Goal: Navigation & Orientation: Find specific page/section

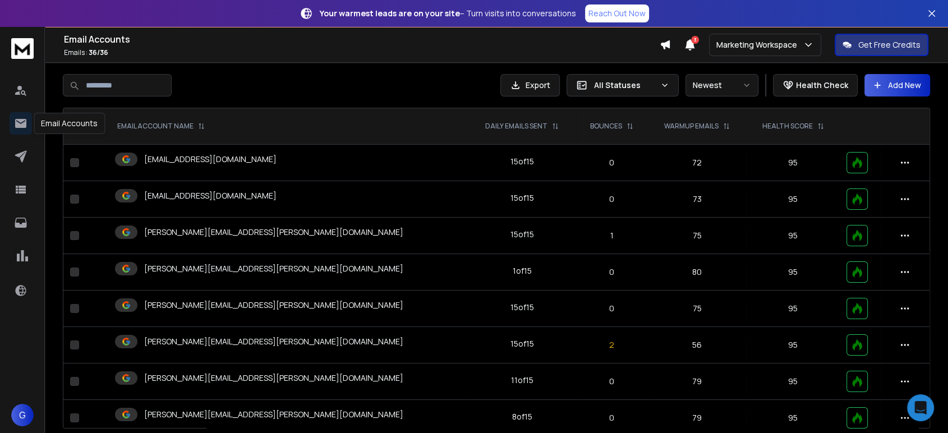
click at [15, 123] on icon at bounding box center [20, 123] width 11 height 9
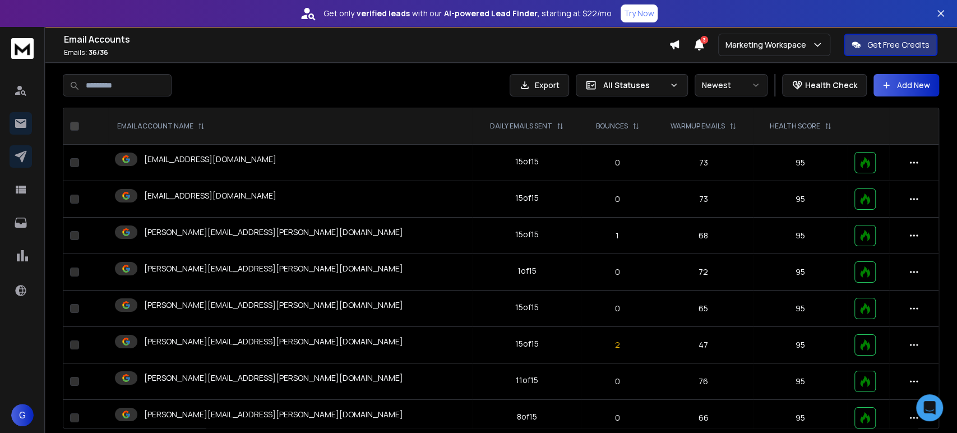
click at [20, 162] on icon at bounding box center [20, 156] width 13 height 13
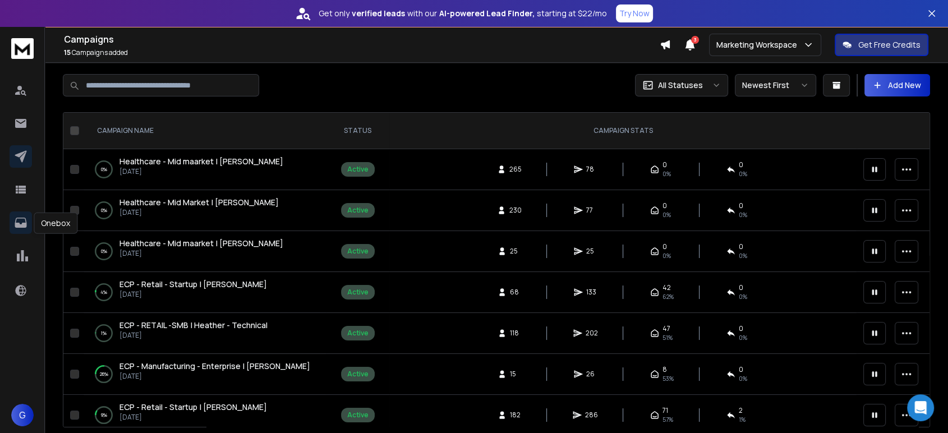
click at [21, 216] on icon at bounding box center [20, 222] width 13 height 13
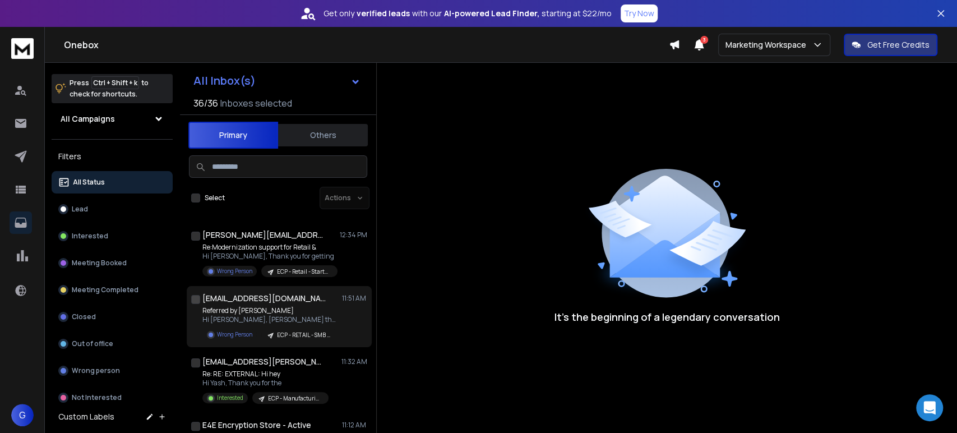
click at [330, 312] on p "Referred by [PERSON_NAME]" at bounding box center [269, 310] width 135 height 9
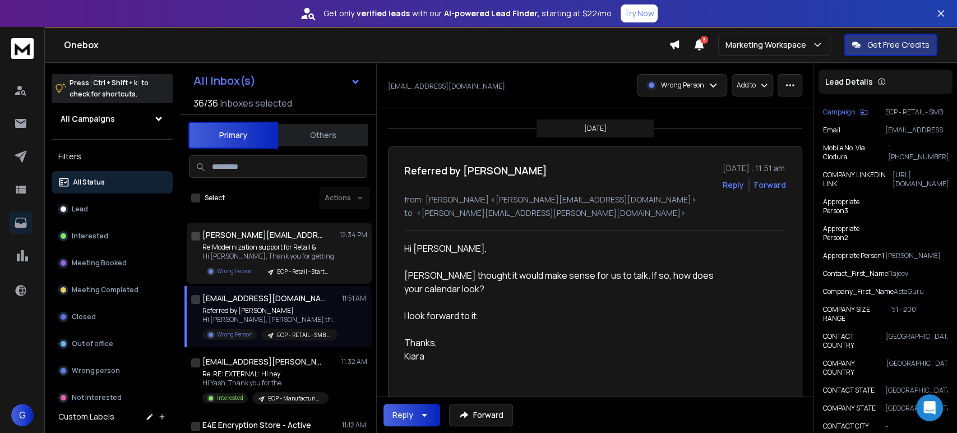
click at [325, 239] on div "[PERSON_NAME][EMAIL_ADDRESS][DOMAIN_NAME] 12:34 PM" at bounding box center [284, 234] width 165 height 11
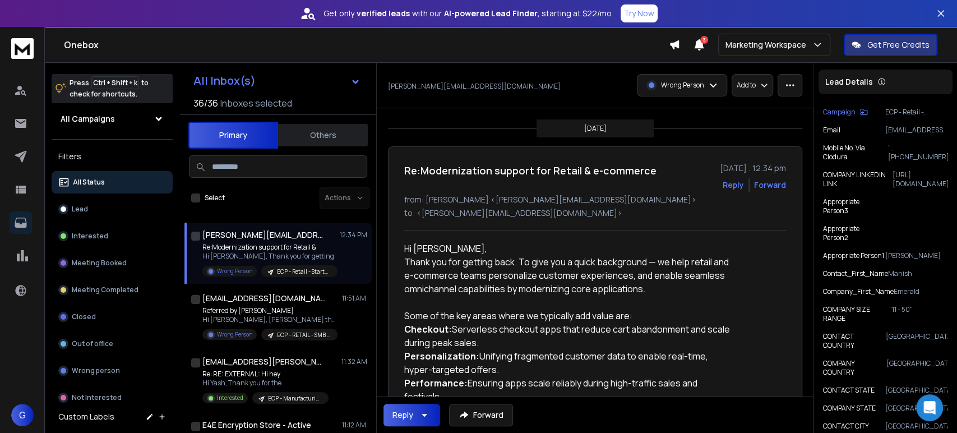
click at [325, 239] on div "[PERSON_NAME][EMAIL_ADDRESS][DOMAIN_NAME] 12:34 PM" at bounding box center [284, 234] width 165 height 11
